Goal: Find specific page/section

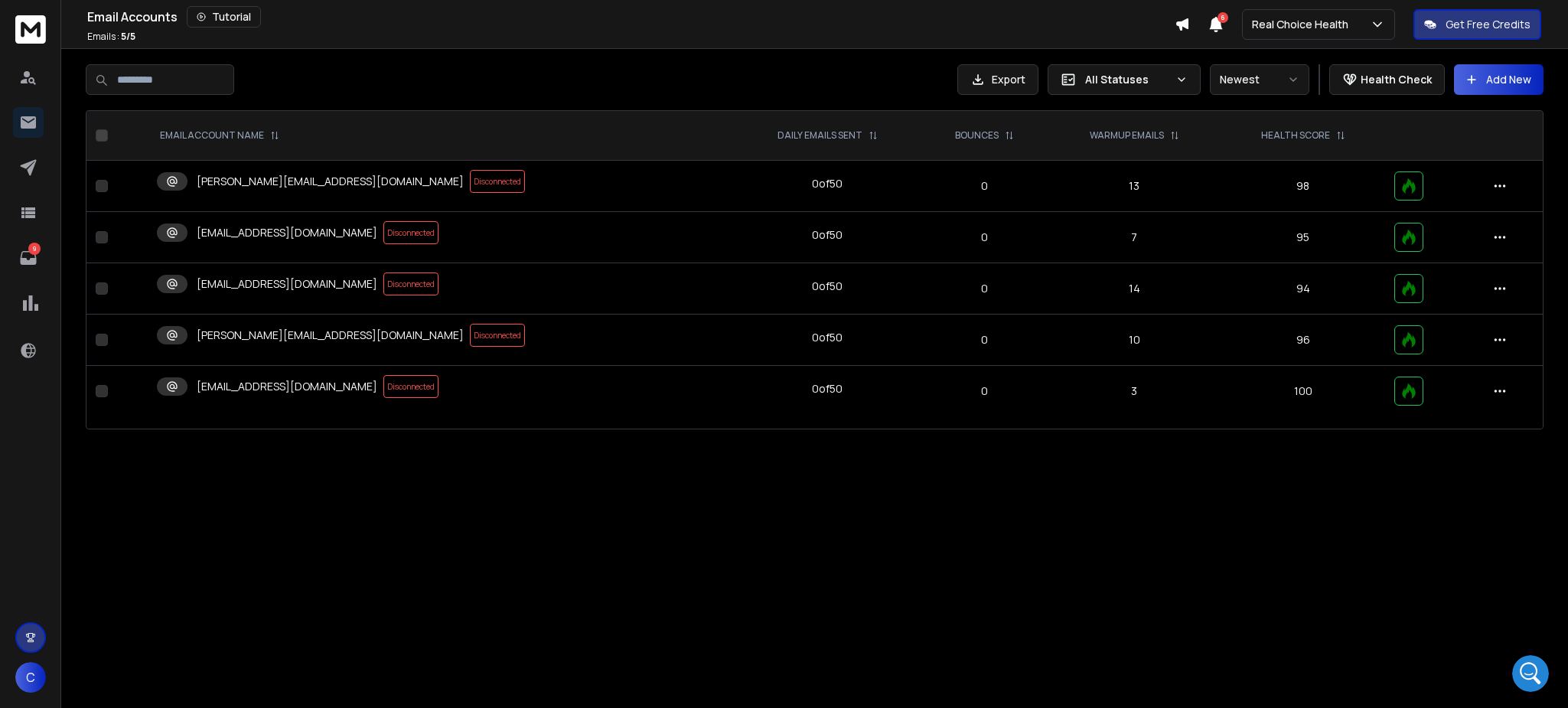
scroll to position [479, 0]
click at [483, 95] on div at bounding box center [516, 79] width 863 height 31
click at [607, 95] on div at bounding box center [516, 79] width 863 height 31
click at [41, 255] on p "9" at bounding box center [35, 249] width 12 height 12
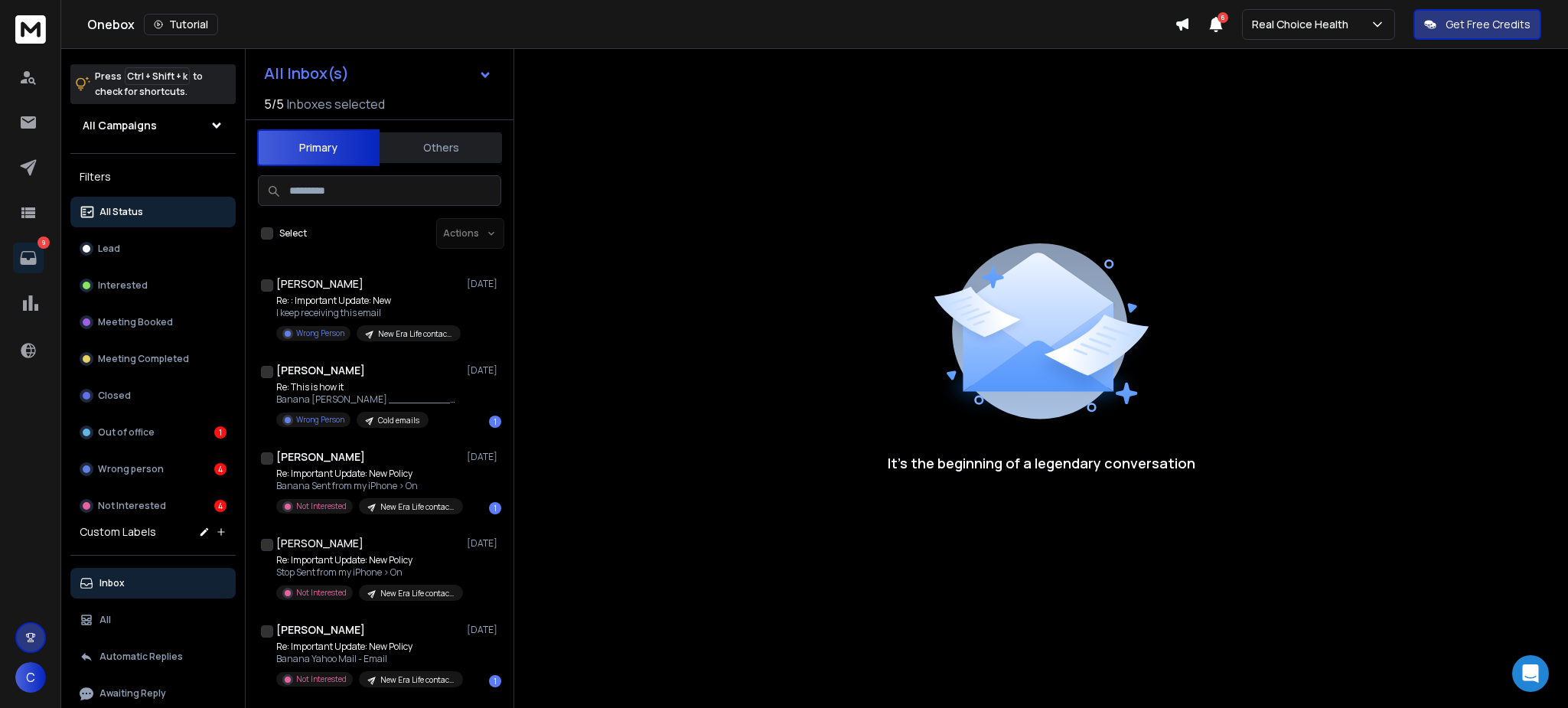
click at [40, 30] on icon at bounding box center [31, 29] width 31 height 29
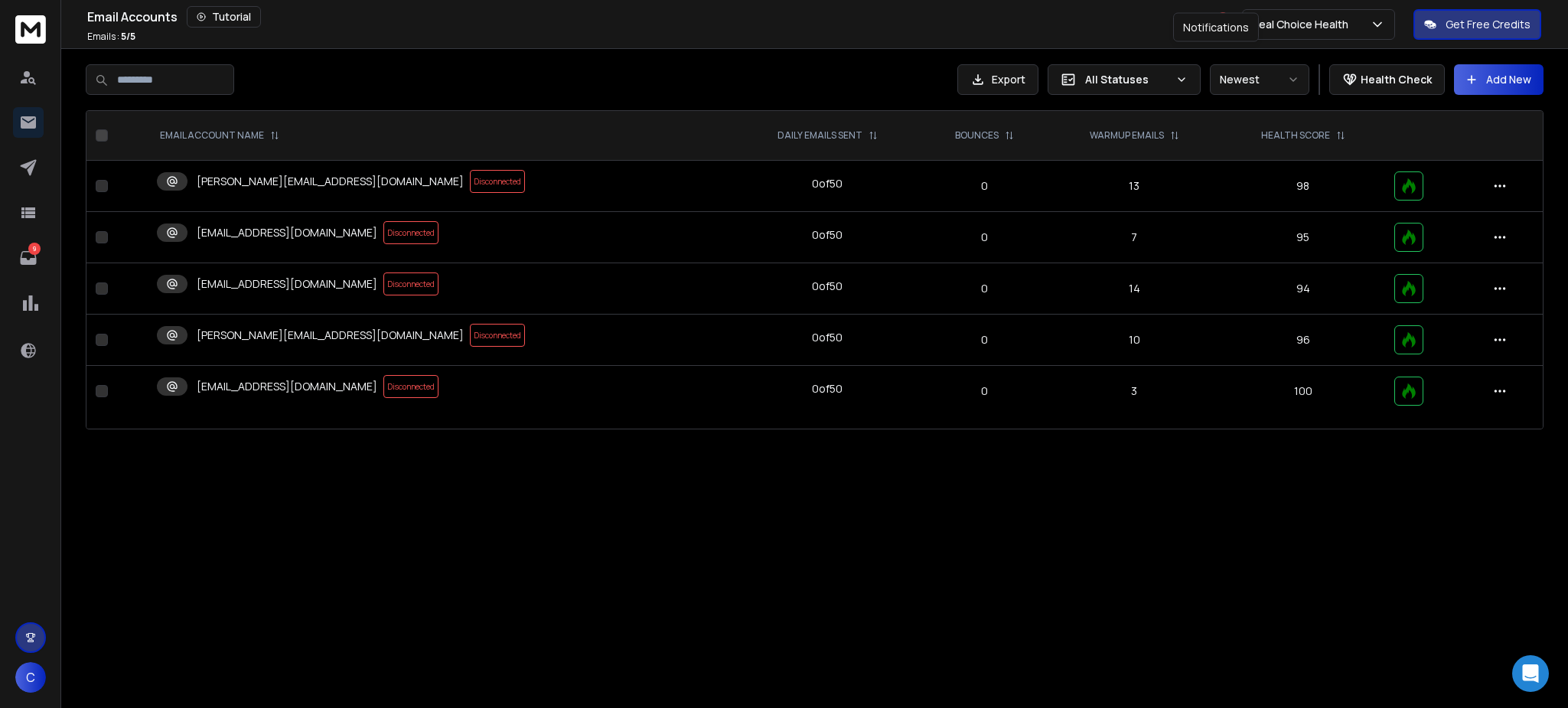
click at [1210, 25] on icon at bounding box center [1216, 24] width 14 height 15
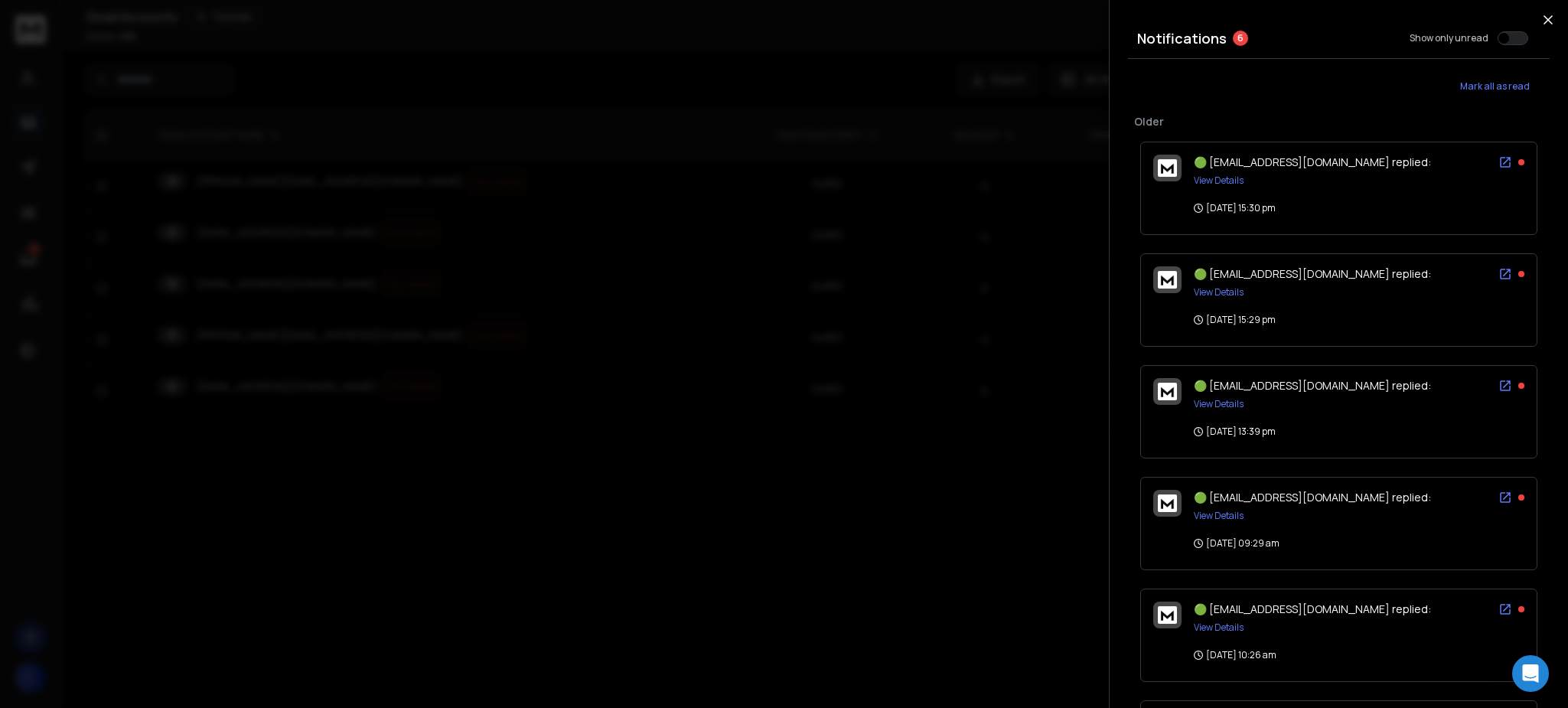
click at [1541, 21] on icon "button" at bounding box center [1549, 20] width 15 height 15
